Goal: Task Accomplishment & Management: Manage account settings

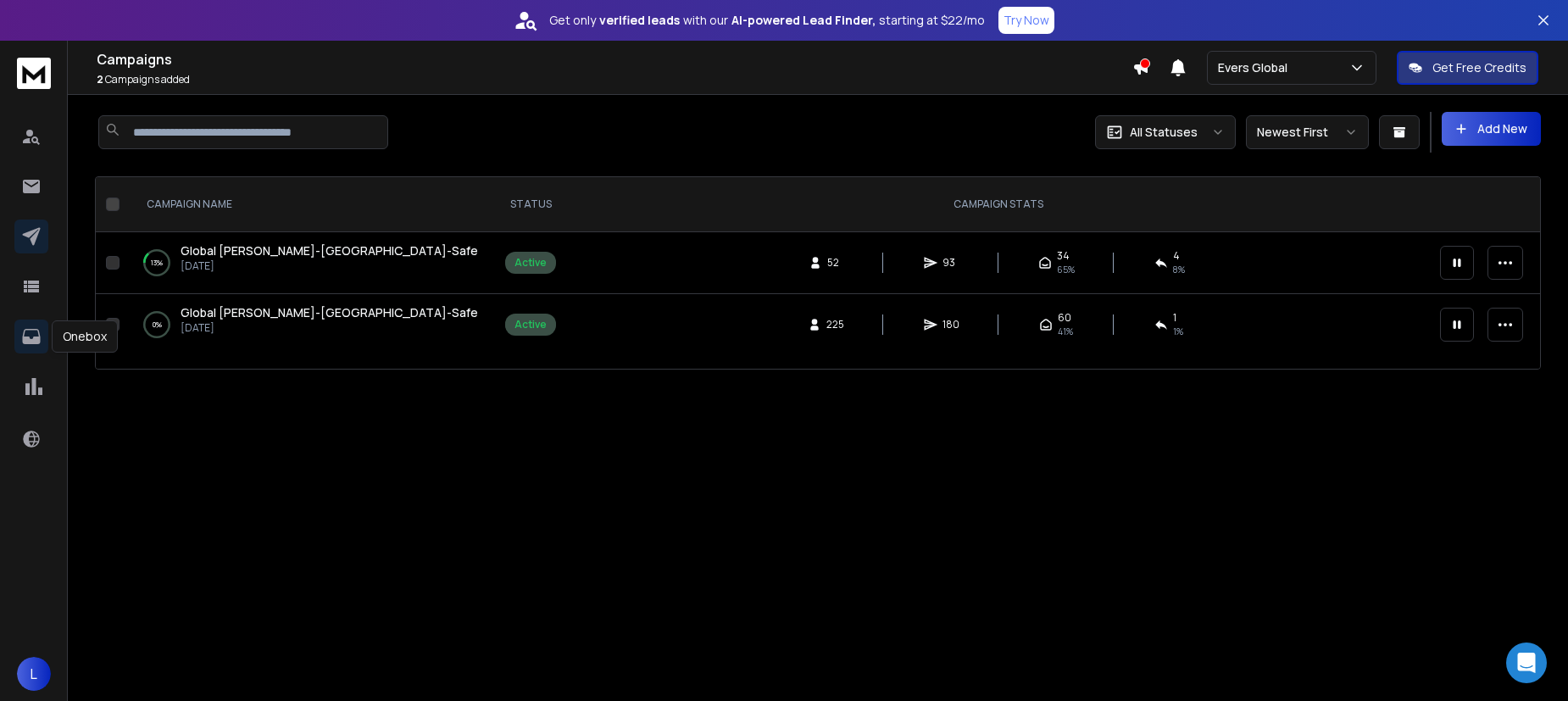
click at [35, 341] on icon at bounding box center [30, 337] width 18 height 15
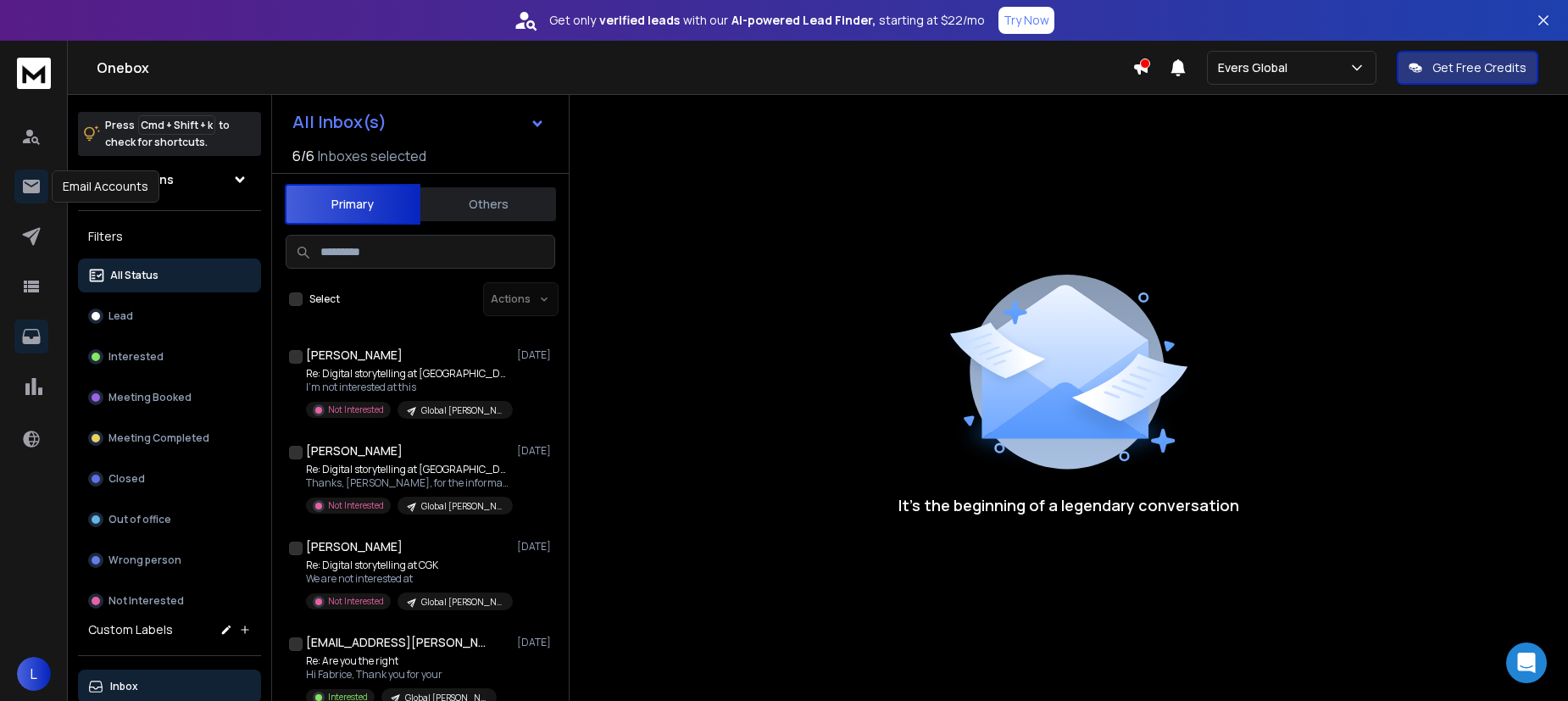
click at [28, 189] on icon at bounding box center [31, 186] width 17 height 13
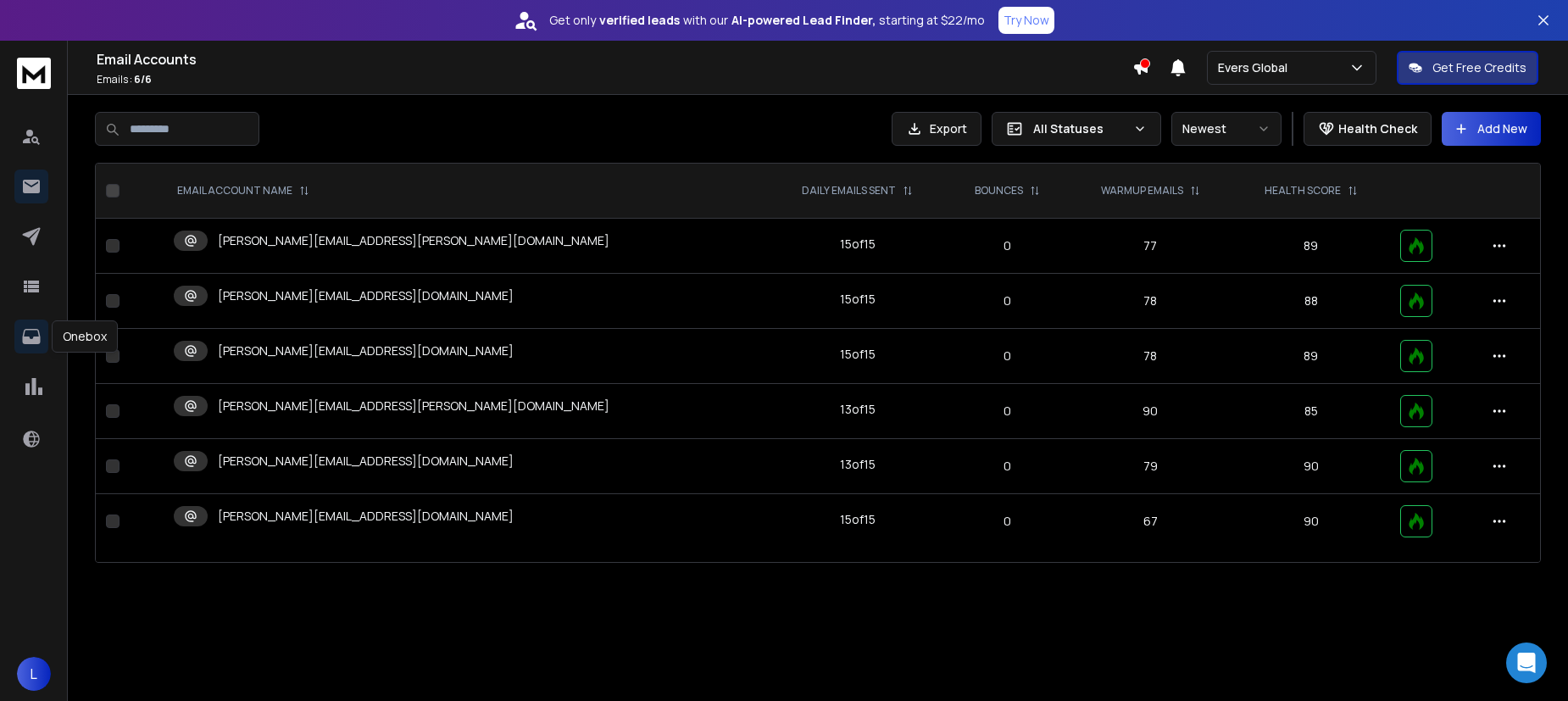
click at [39, 341] on icon at bounding box center [30, 337] width 18 height 15
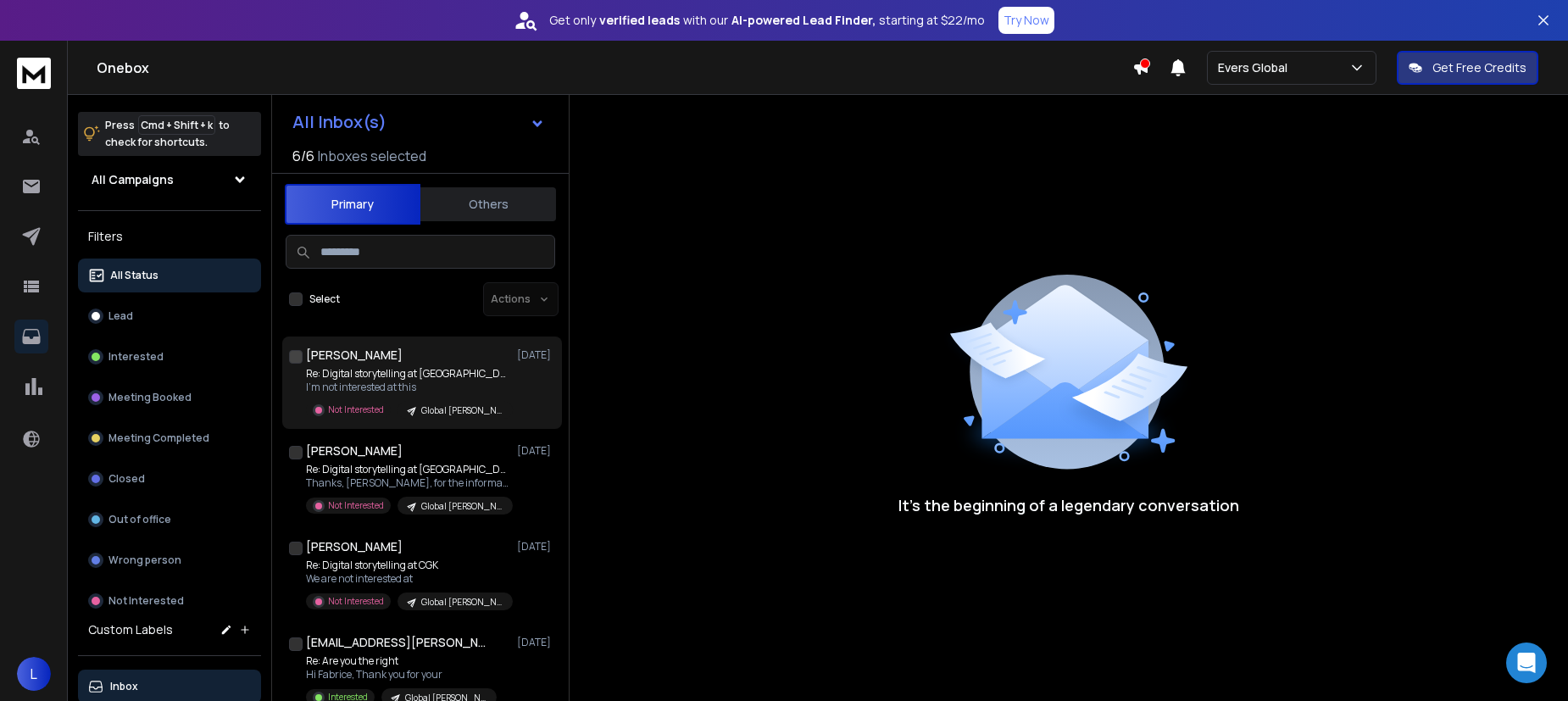
click at [401, 373] on p "Re: Digital storytelling at [GEOGRAPHIC_DATA]" at bounding box center [408, 374] width 204 height 13
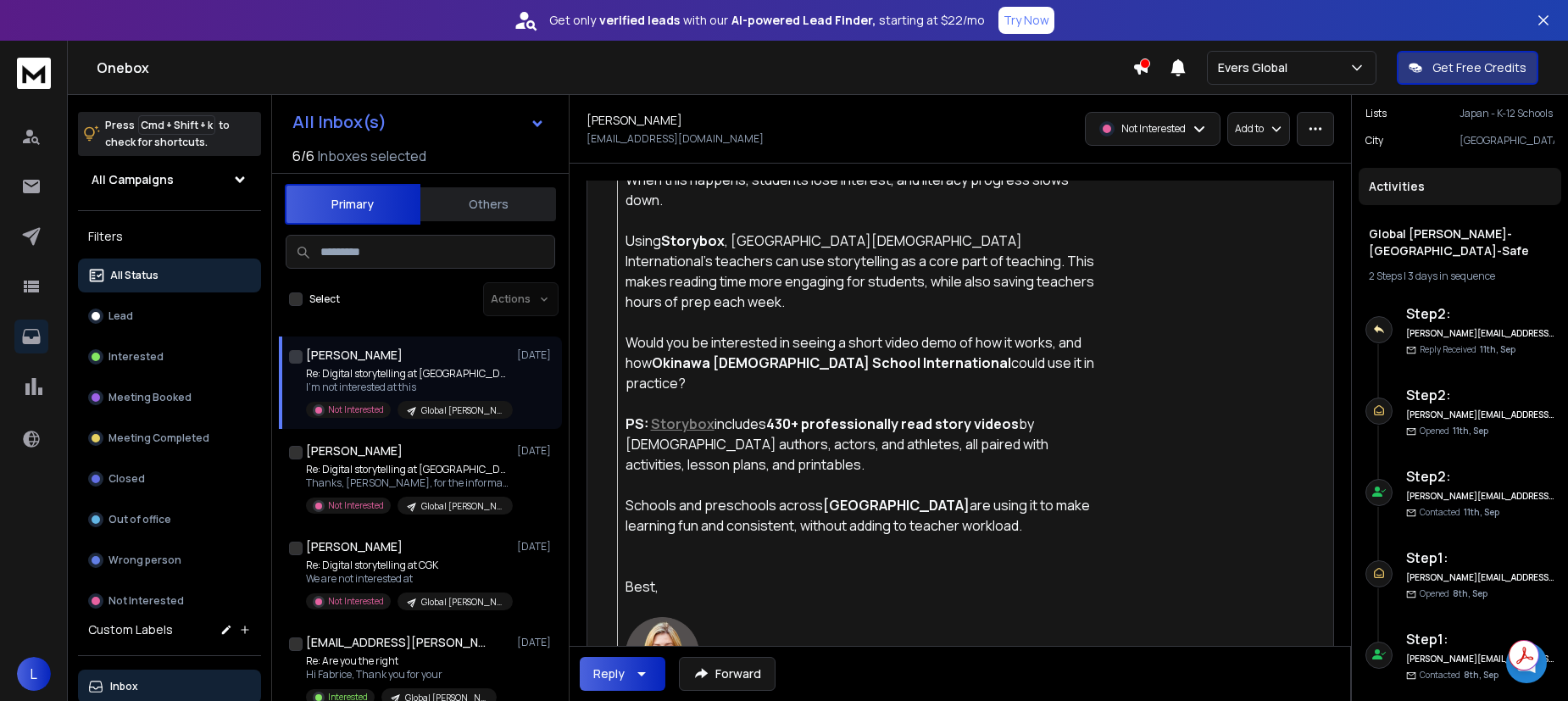
scroll to position [738, 0]
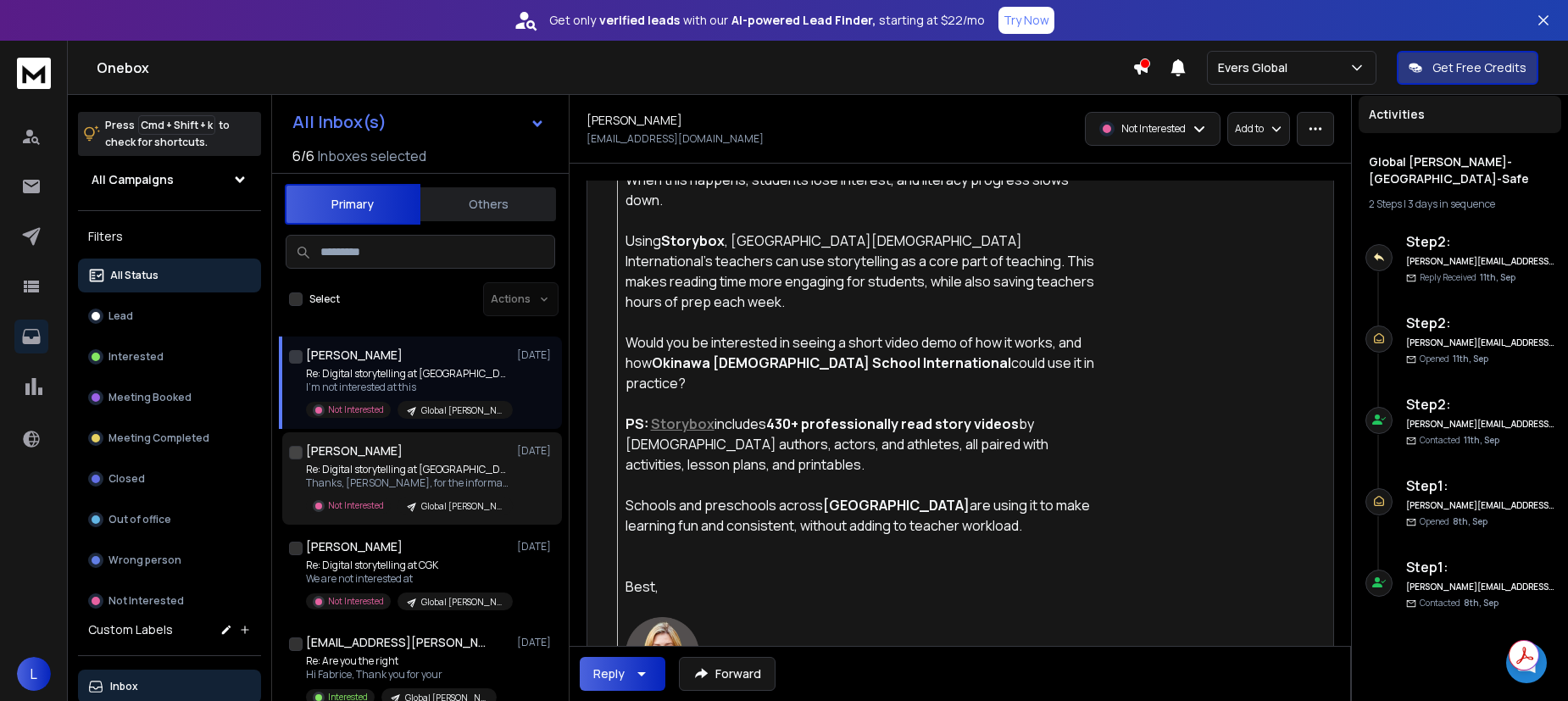
click at [342, 458] on h1 "[PERSON_NAME]" at bounding box center [355, 451] width 97 height 17
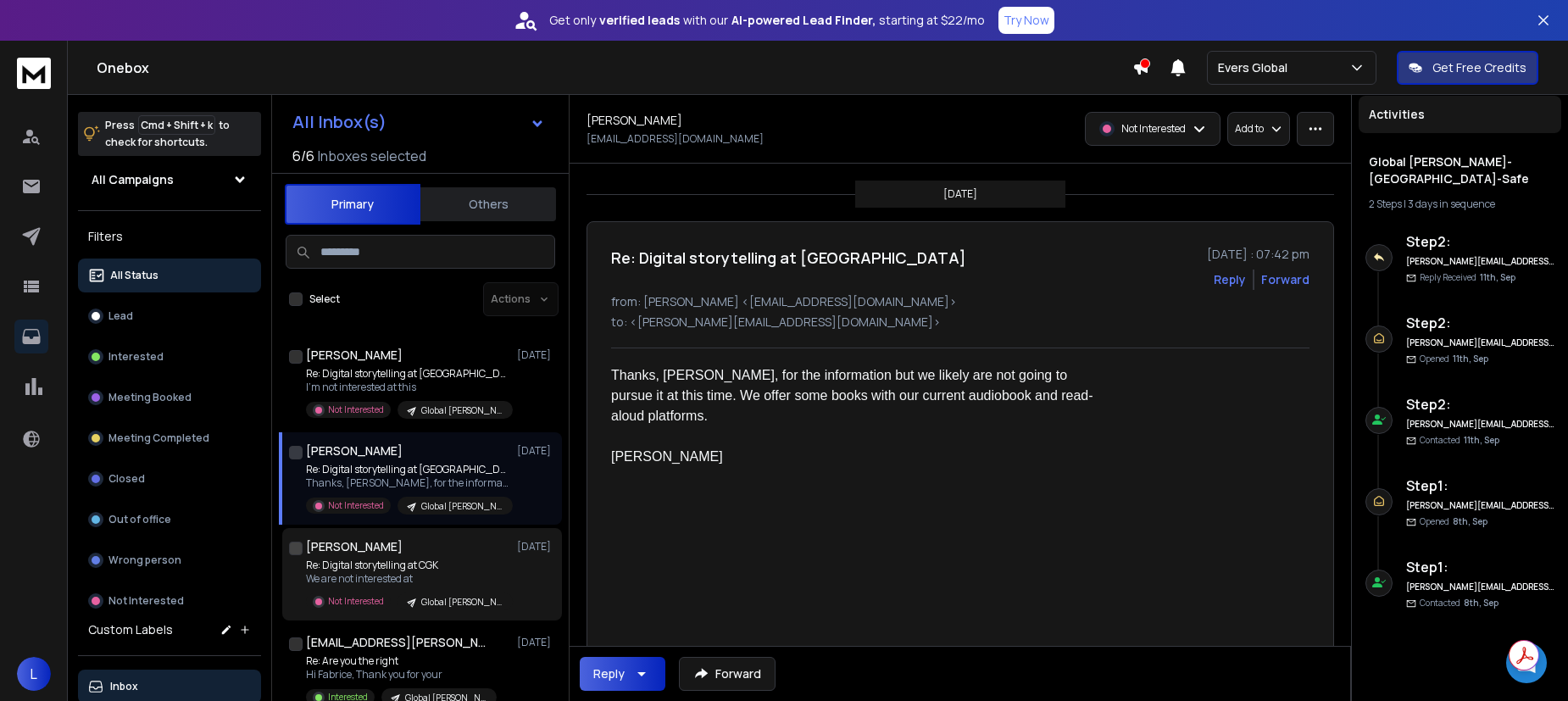
click at [408, 558] on p "Re: Digital storytelling at CGK" at bounding box center [408, 565] width 204 height 13
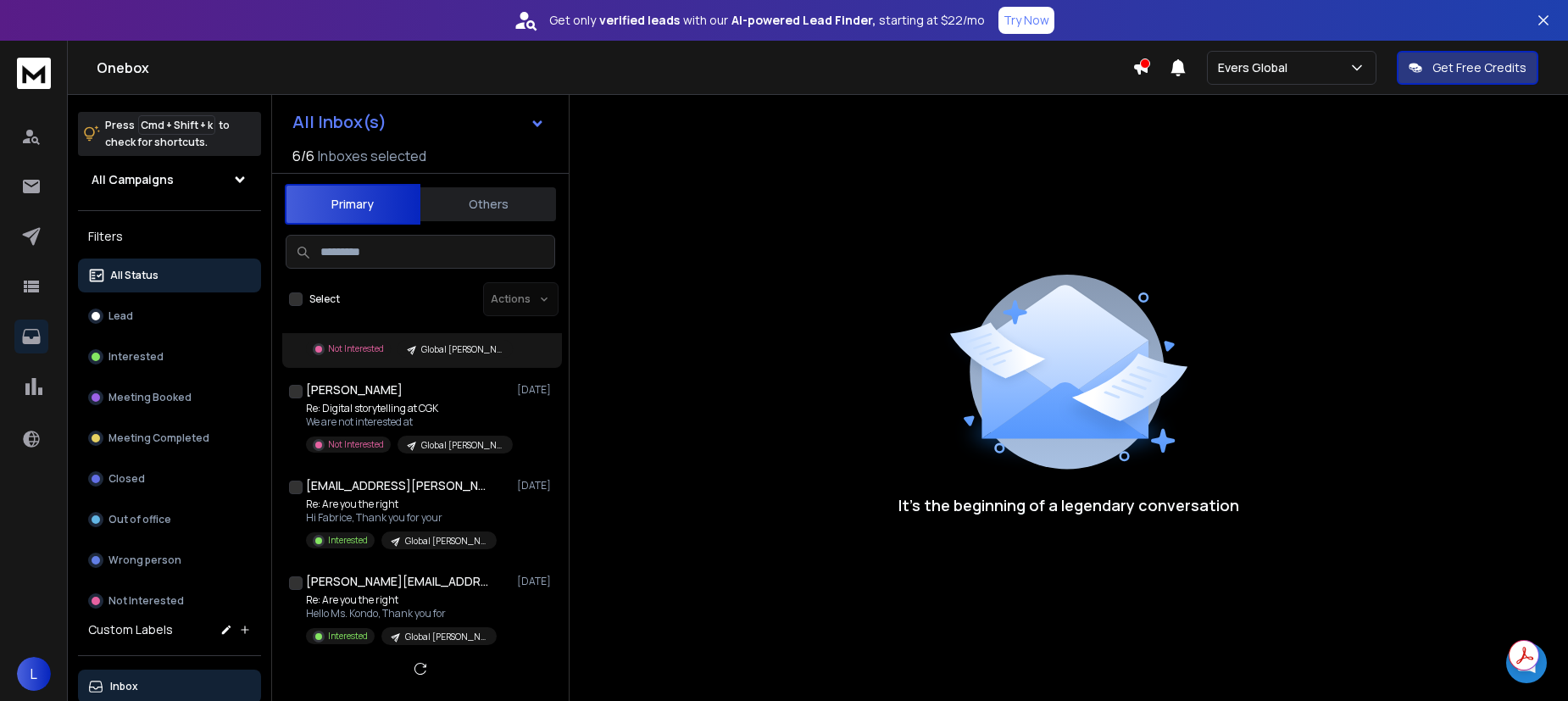
scroll to position [140, 0]
